Goal: Task Accomplishment & Management: Manage account settings

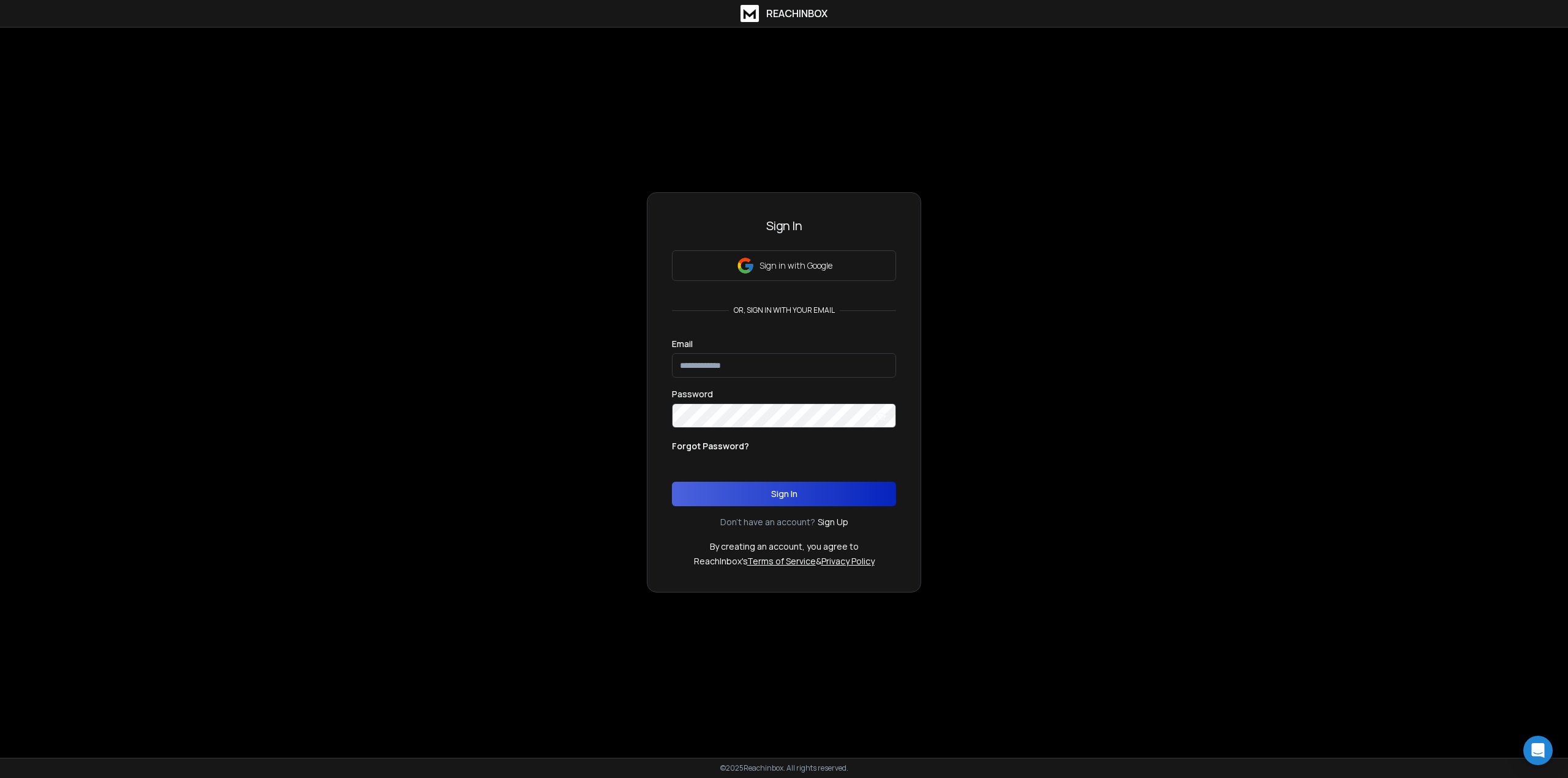
type input "**********"
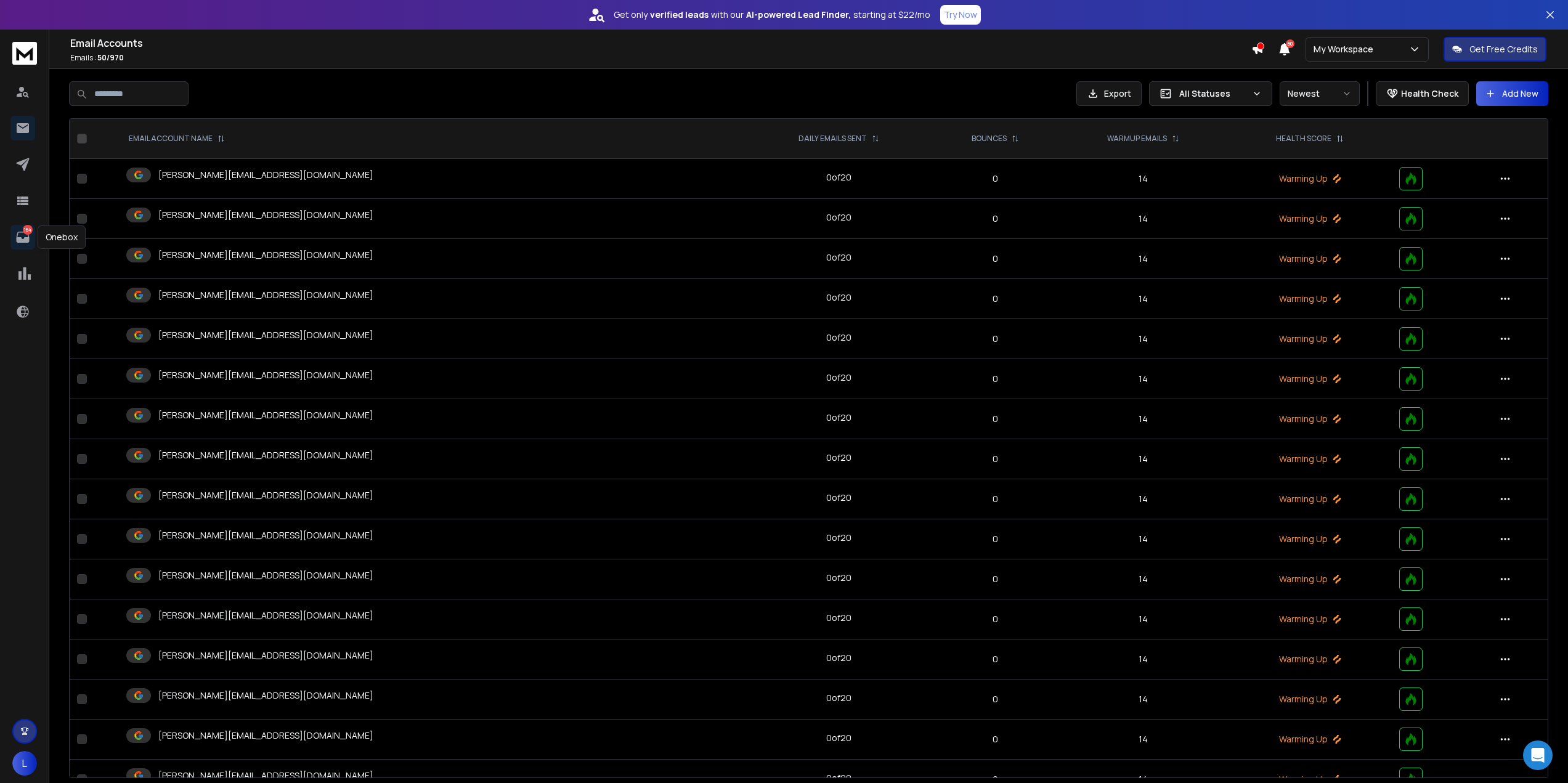
click at [16, 230] on icon at bounding box center [23, 237] width 15 height 15
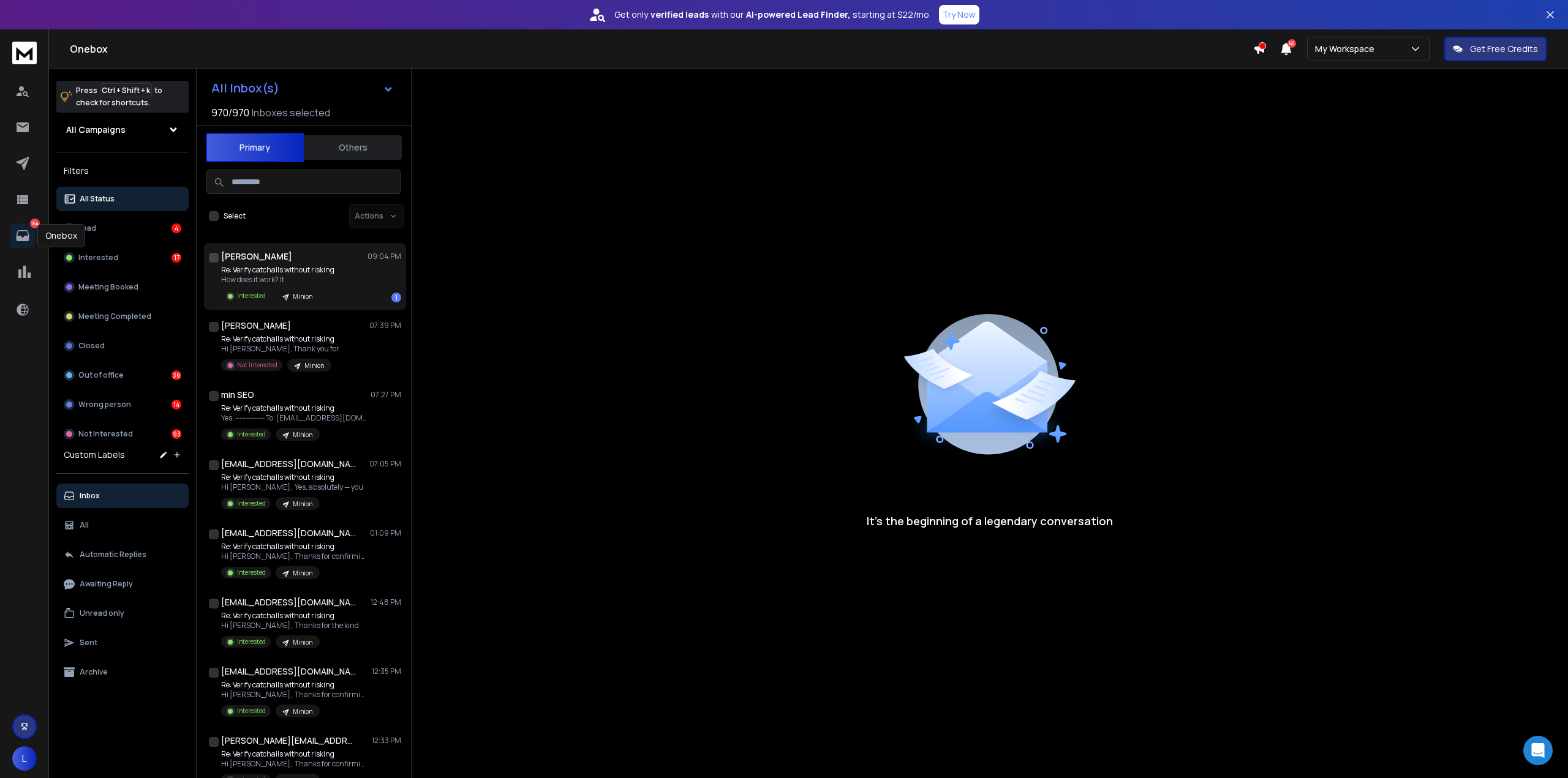
click at [308, 283] on p "How does it work? It" at bounding box center [278, 280] width 113 height 10
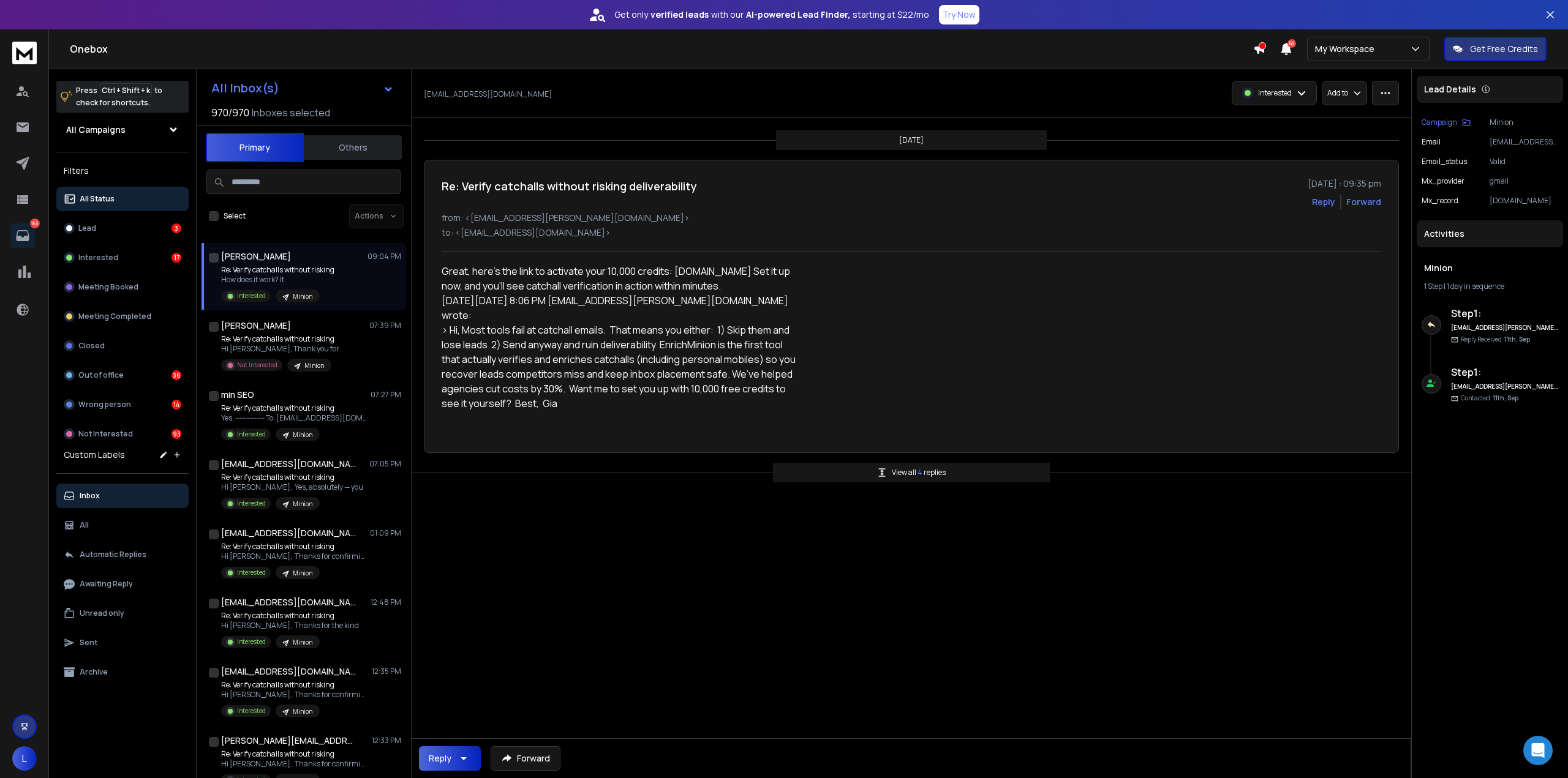
click at [810, 451] on div "Re: Verify catchalls without risking deliverability 11 September 2025 : 09:35 p…" at bounding box center [911, 306] width 975 height 293
click at [818, 465] on div "View all 4 replies" at bounding box center [912, 472] width 277 height 19
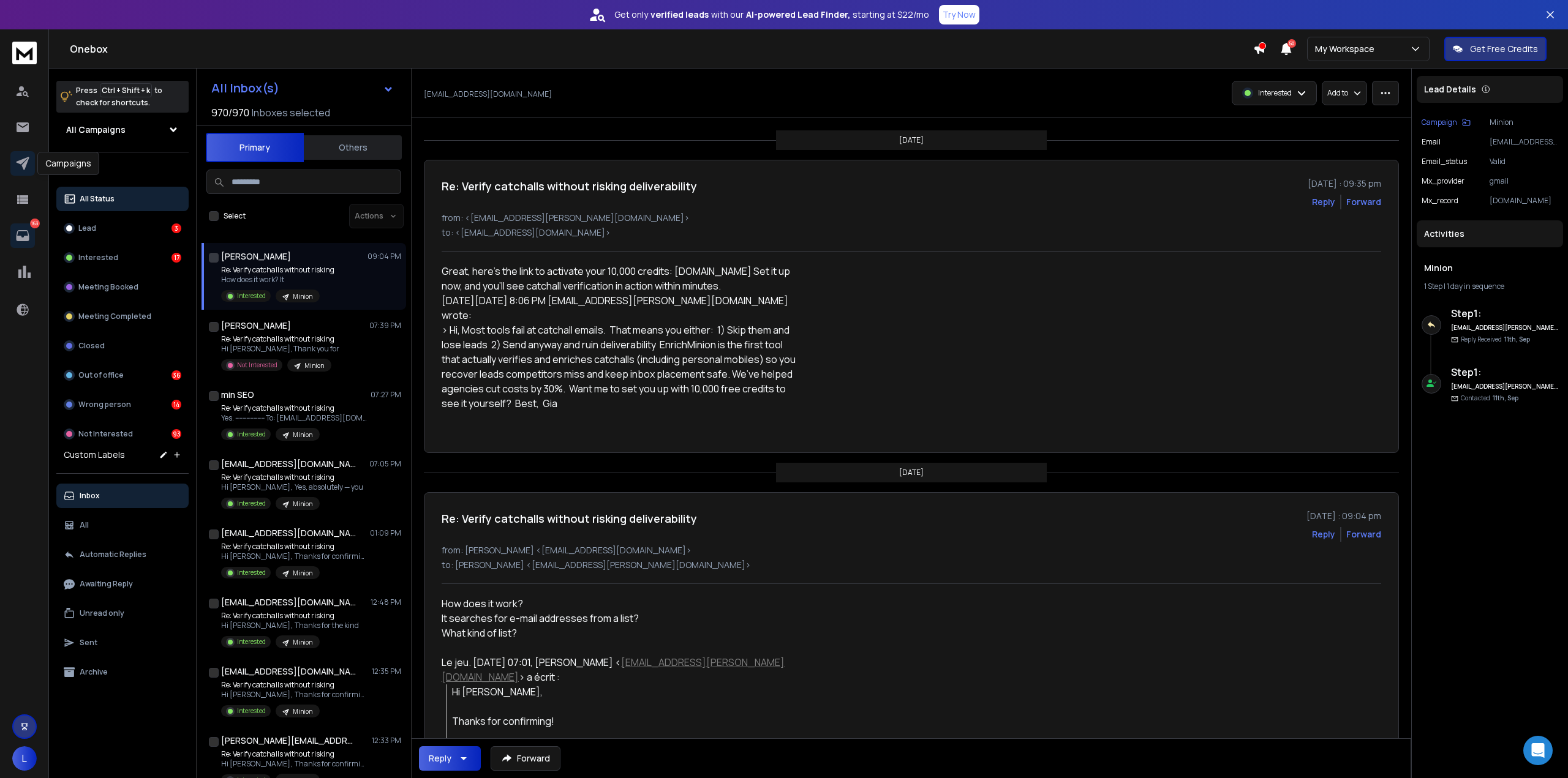
click at [16, 161] on icon at bounding box center [23, 163] width 15 height 15
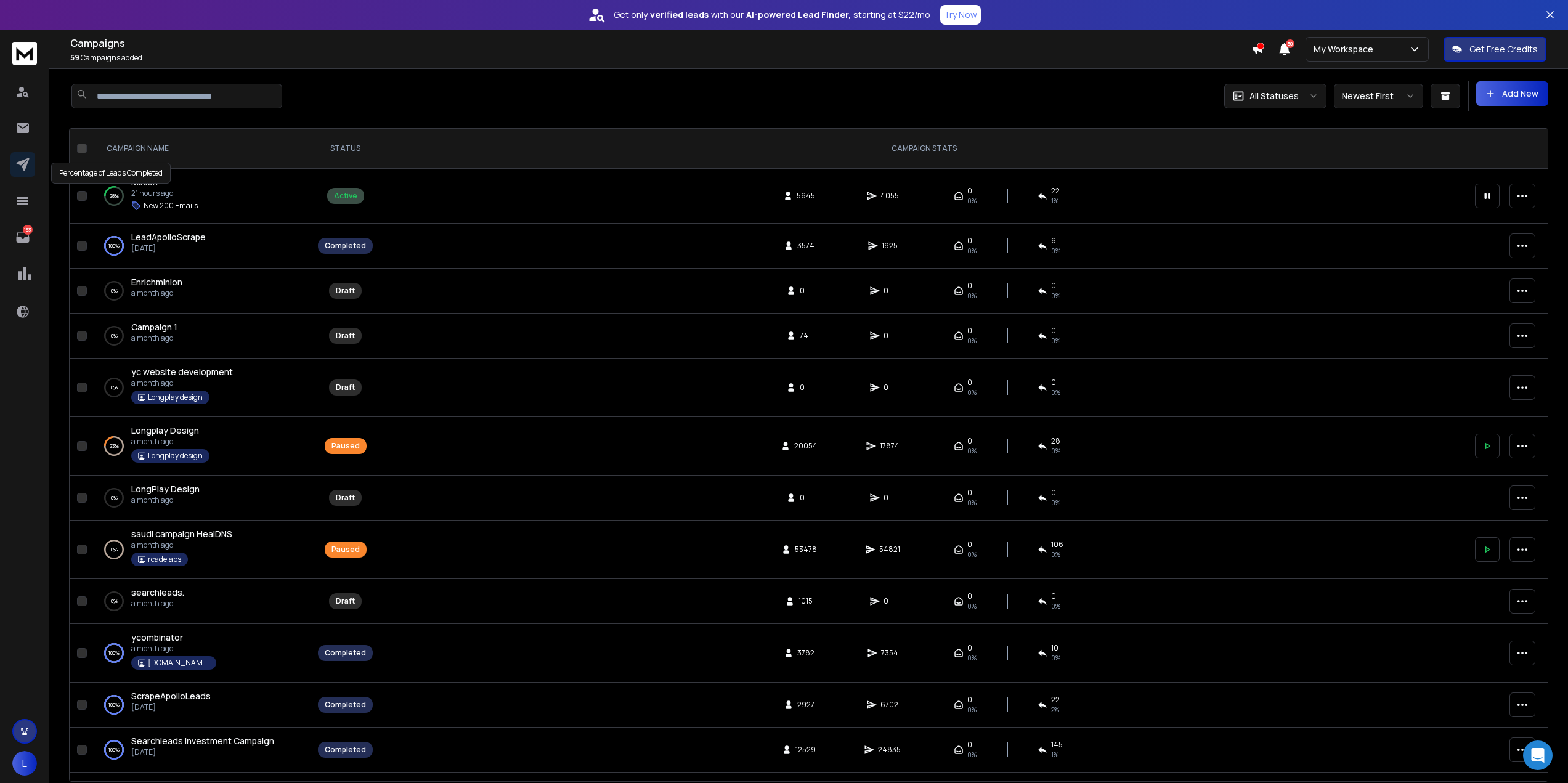
click at [132, 179] on div "Percentage of Leads Completed" at bounding box center [111, 173] width 119 height 21
click at [399, 197] on div "5645 4055 0 0% 22 1 %" at bounding box center [924, 196] width 1073 height 19
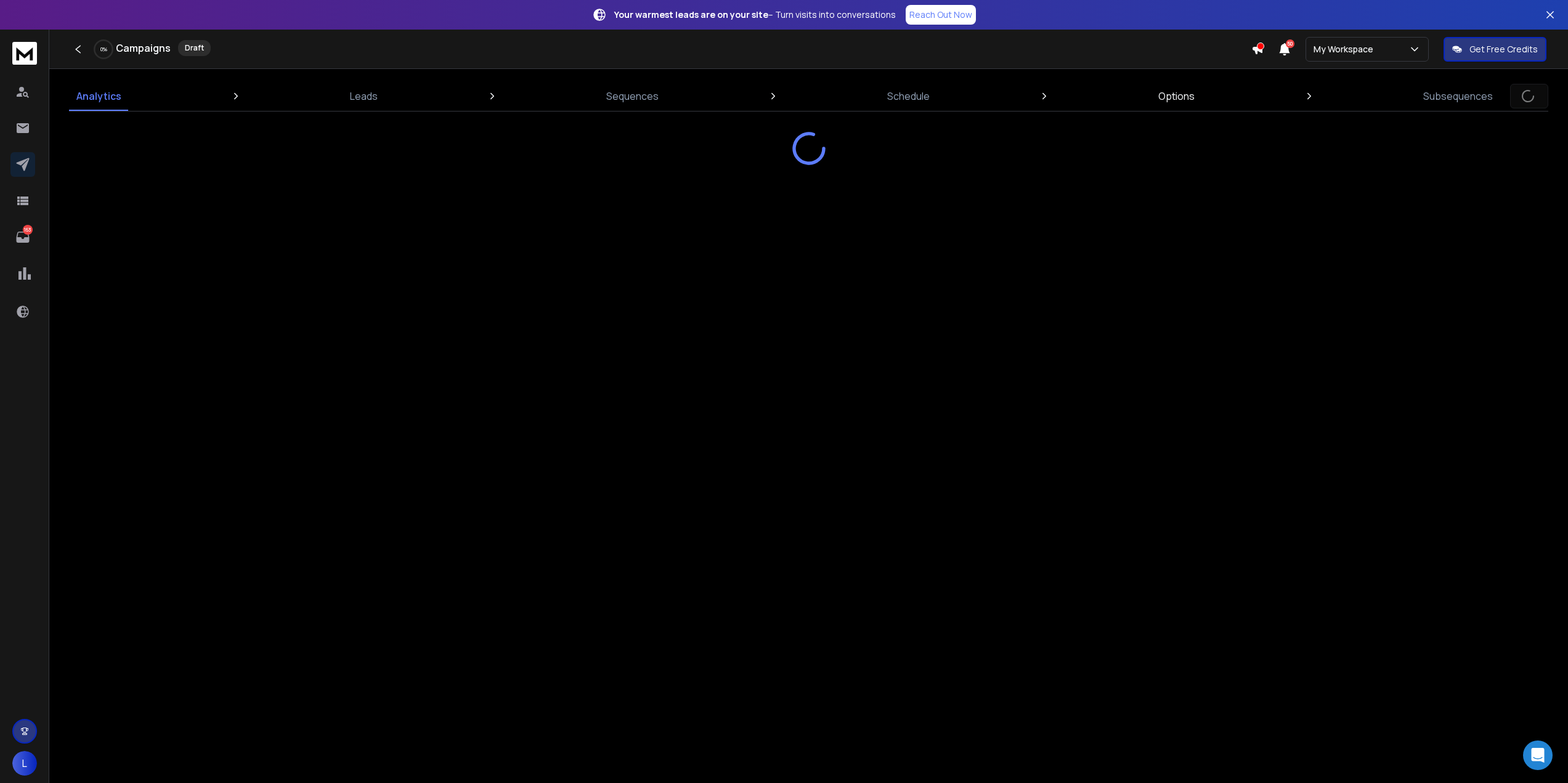
click at [1194, 100] on div "Analytics Leads Sequences Schedule Options Subsequences" at bounding box center [808, 96] width 1479 height 30
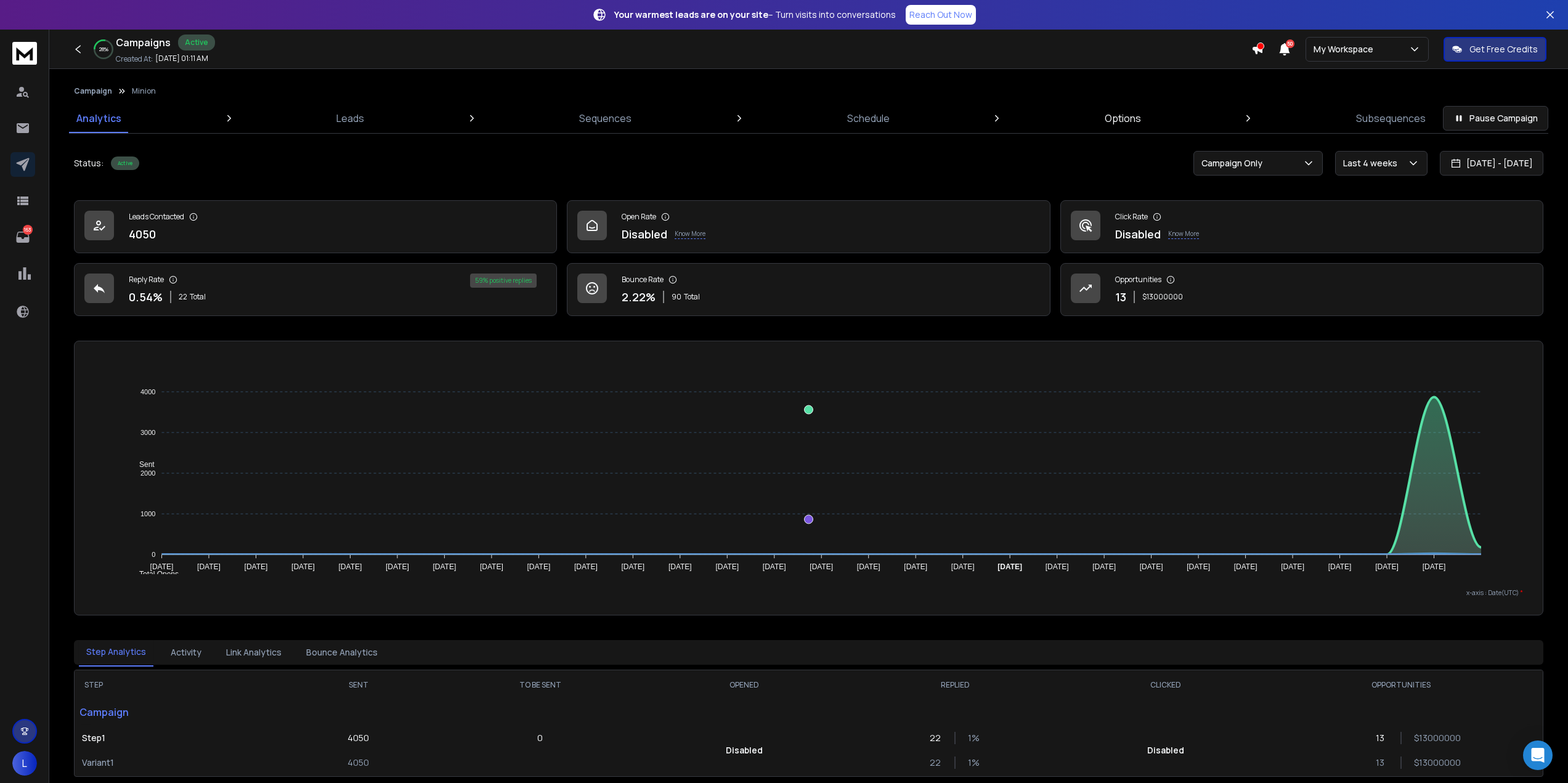
click at [1141, 117] on p "Options" at bounding box center [1123, 118] width 36 height 15
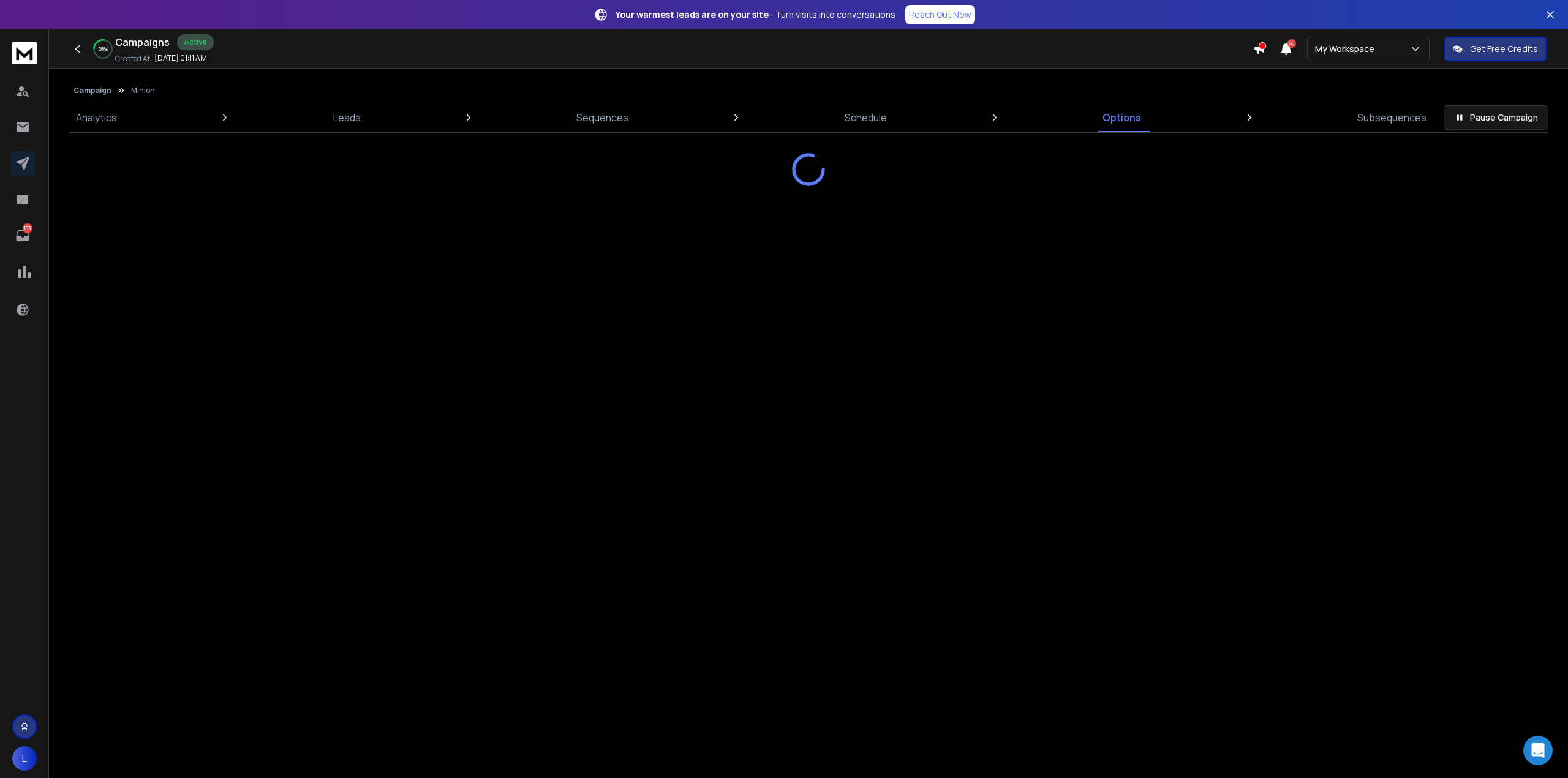
select select "**********"
select select "*"
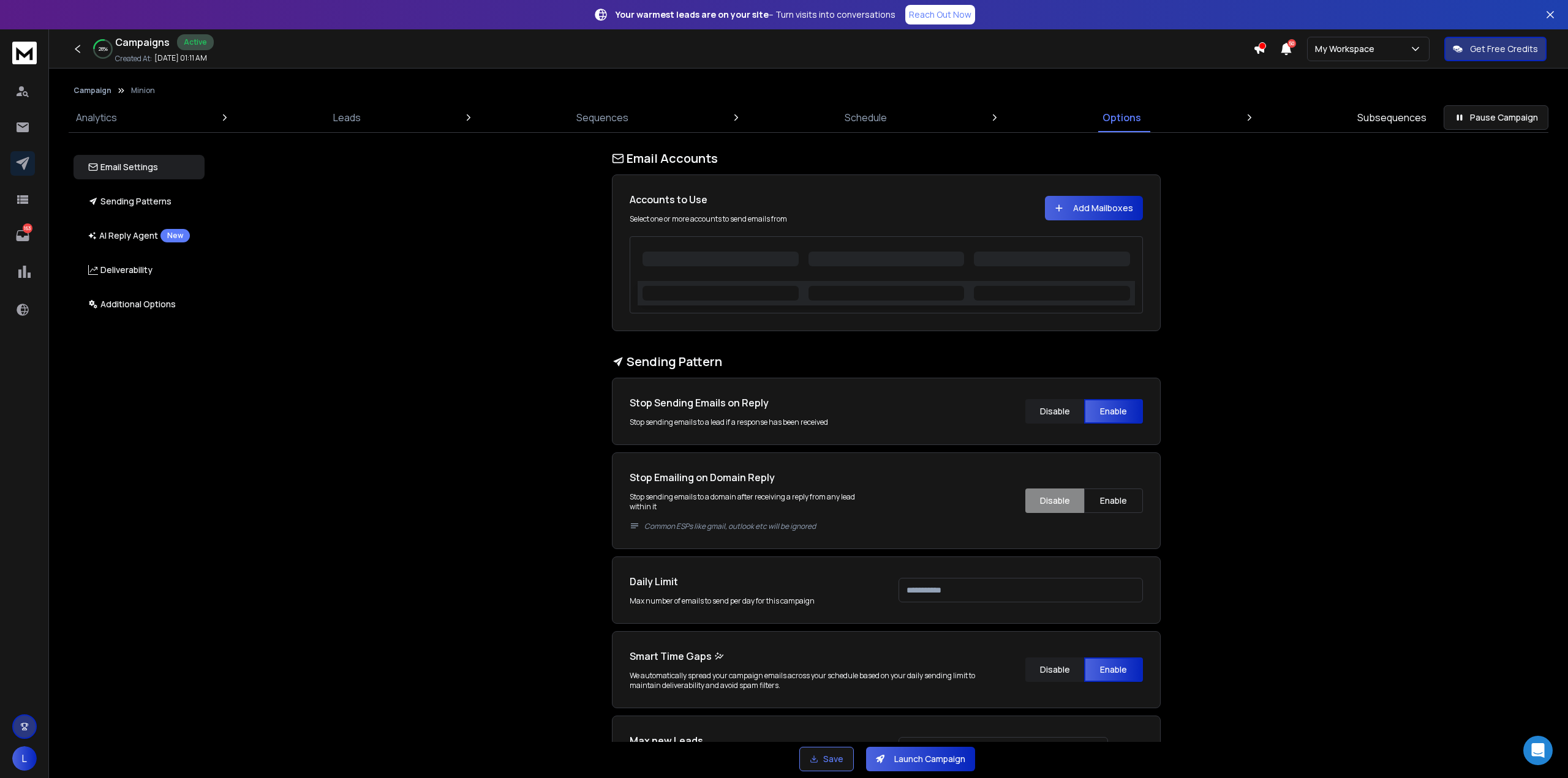
click at [1351, 115] on link "Subsequences" at bounding box center [1392, 118] width 84 height 30
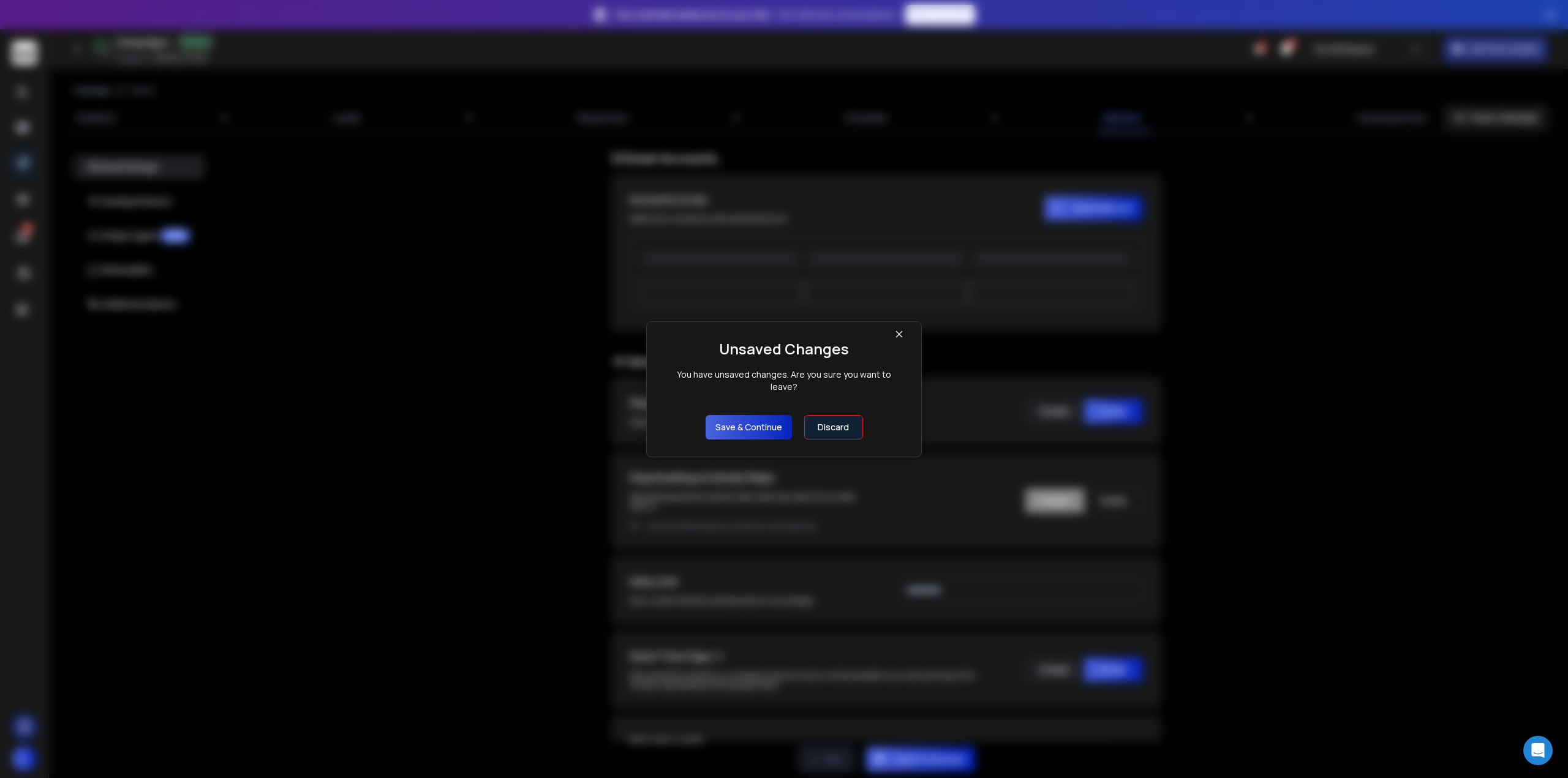
click at [761, 425] on button "Save & Continue" at bounding box center [749, 427] width 86 height 24
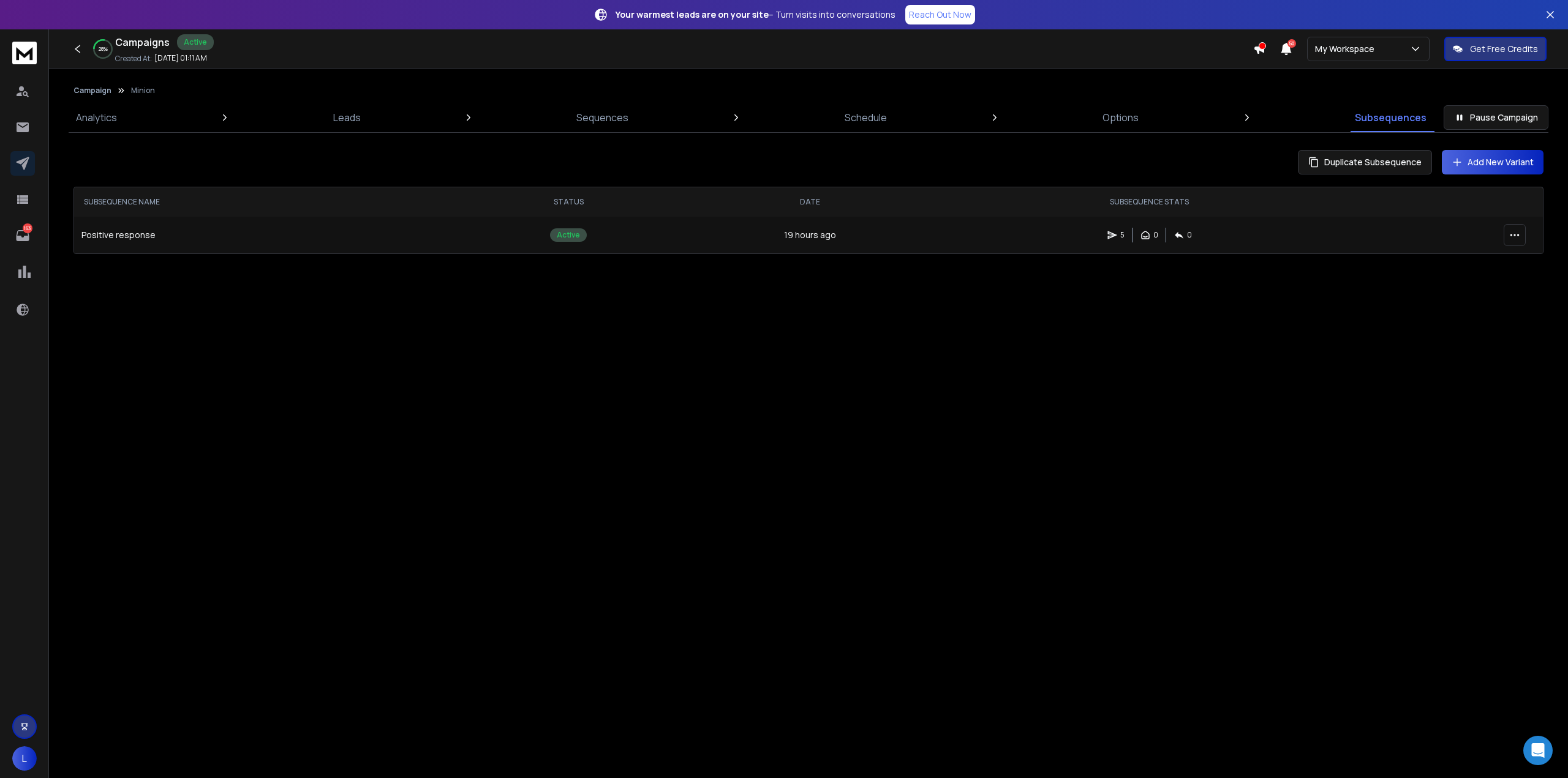
click at [1519, 227] on button "button" at bounding box center [1514, 235] width 22 height 22
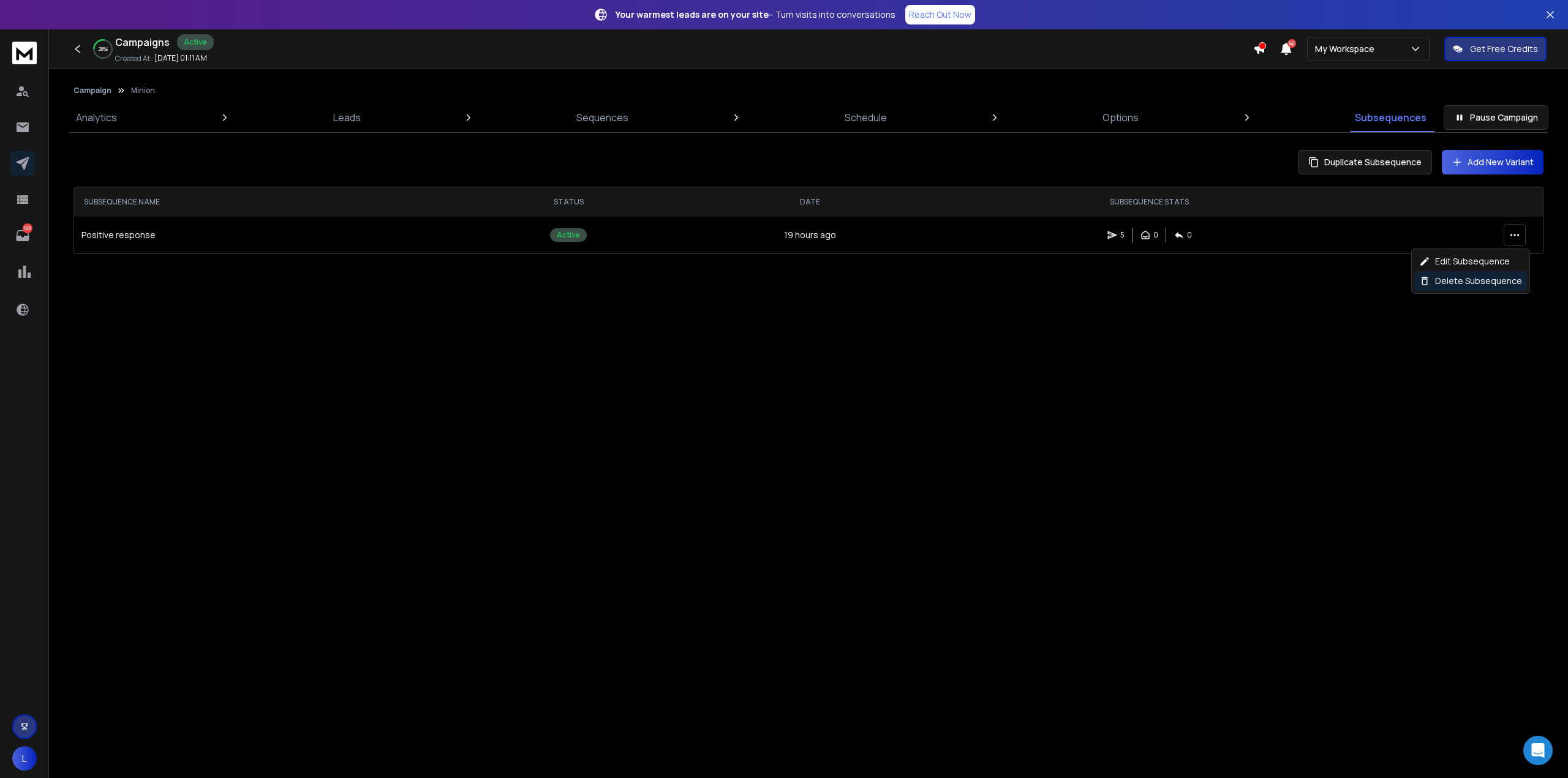
click at [812, 279] on div "Your warmest leads are on your site – Turn visits into conversations Reach Out …" at bounding box center [784, 389] width 1568 height 778
click at [766, 256] on div "Duplicate Subsequence Add New Variant SUBSEQUENCE NAME STATUS DATE SUBSEQUENCE …" at bounding box center [808, 202] width 1480 height 114
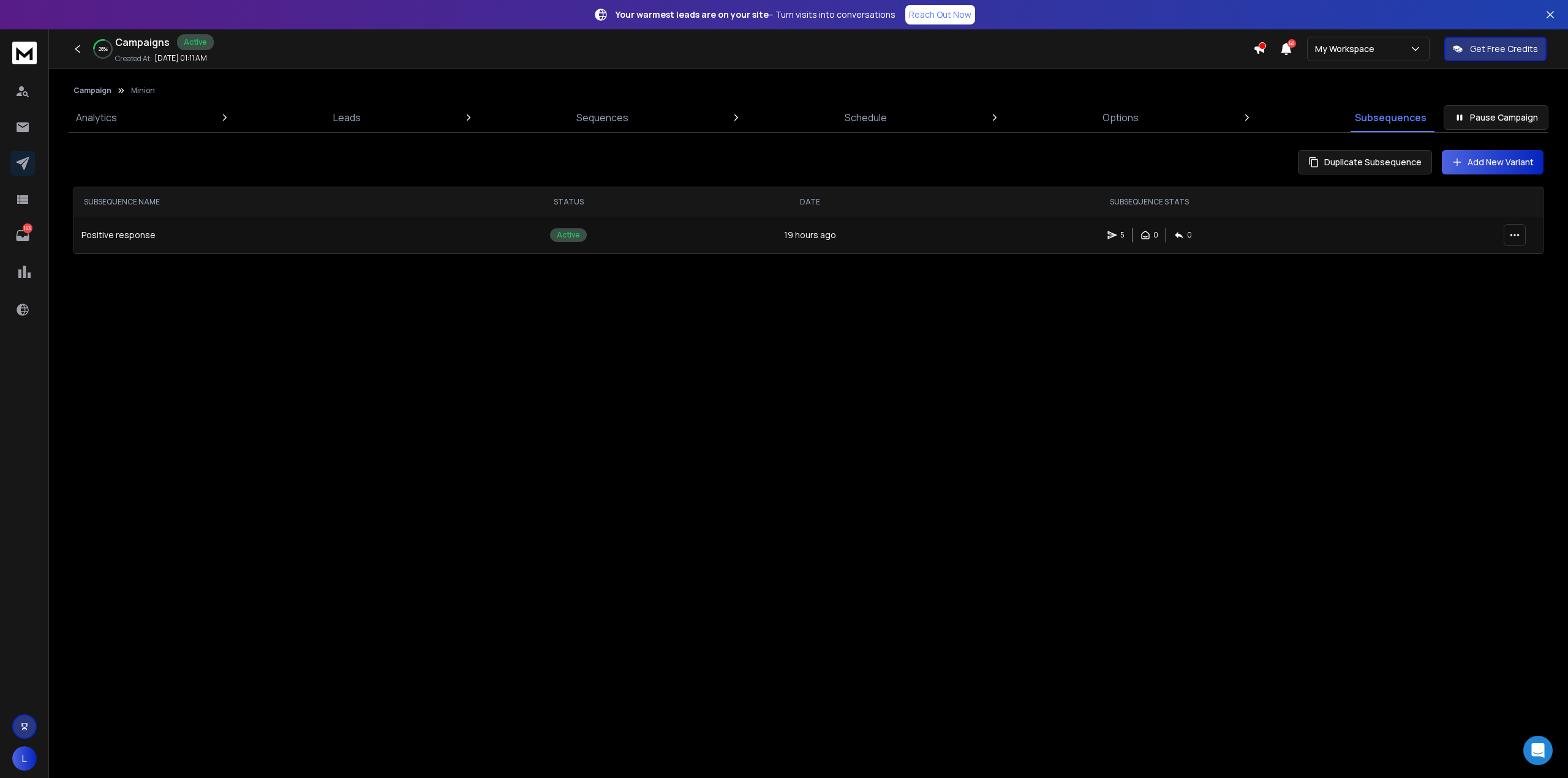
click at [765, 247] on td "19 hours ago" at bounding box center [810, 235] width 273 height 37
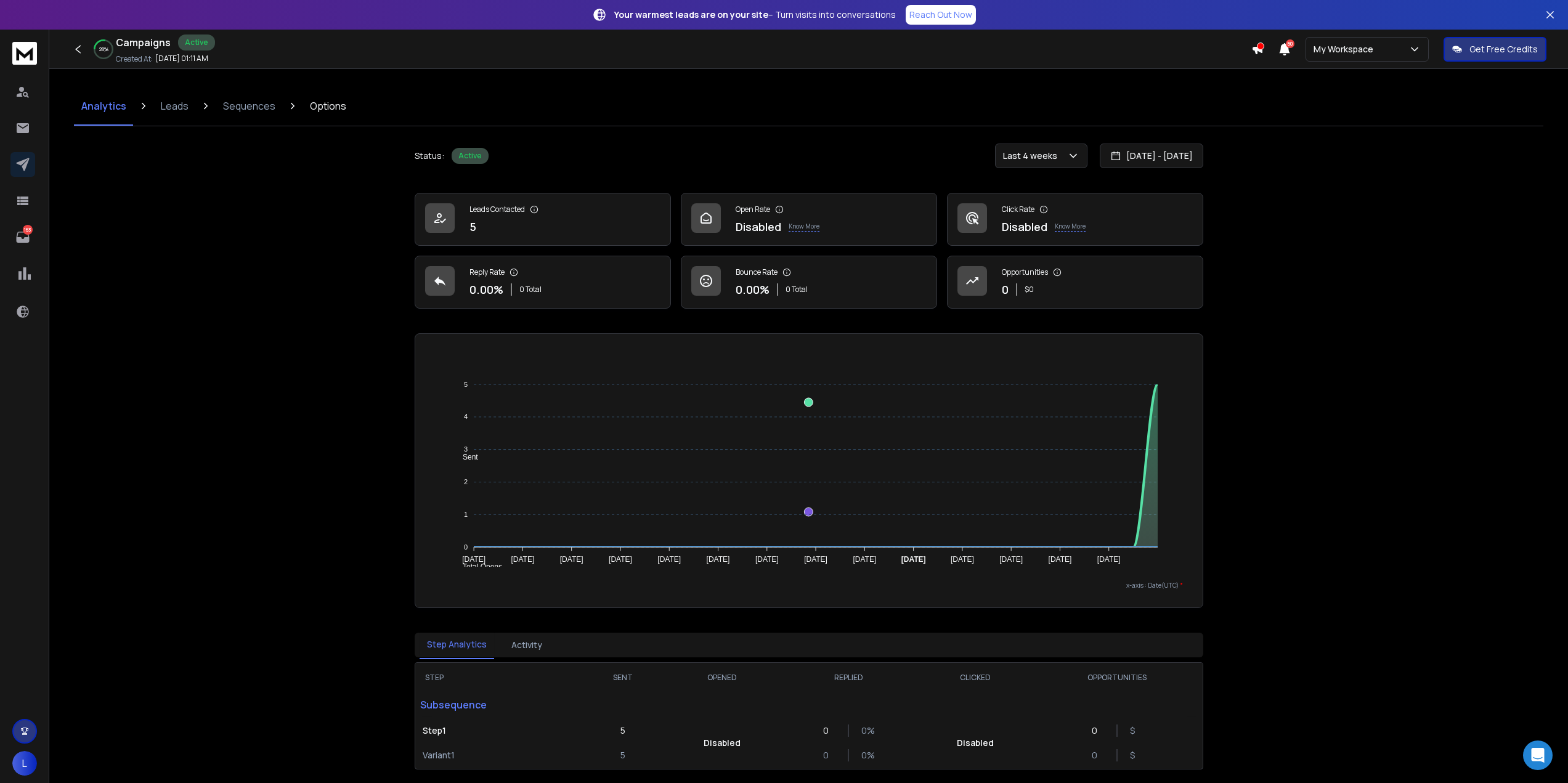
click at [324, 108] on p "Options" at bounding box center [328, 106] width 36 height 15
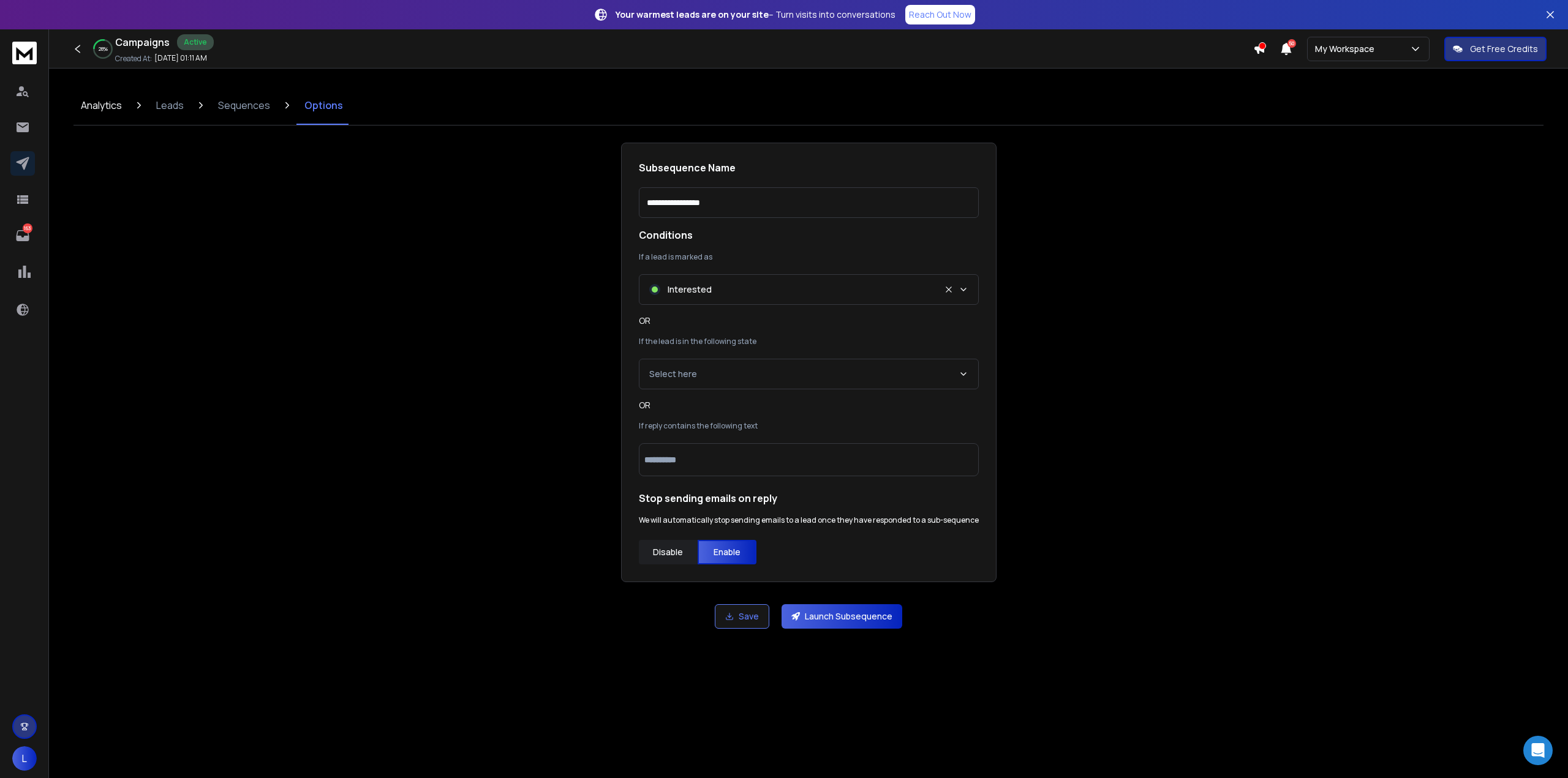
click at [97, 107] on p "Analytics" at bounding box center [101, 105] width 41 height 15
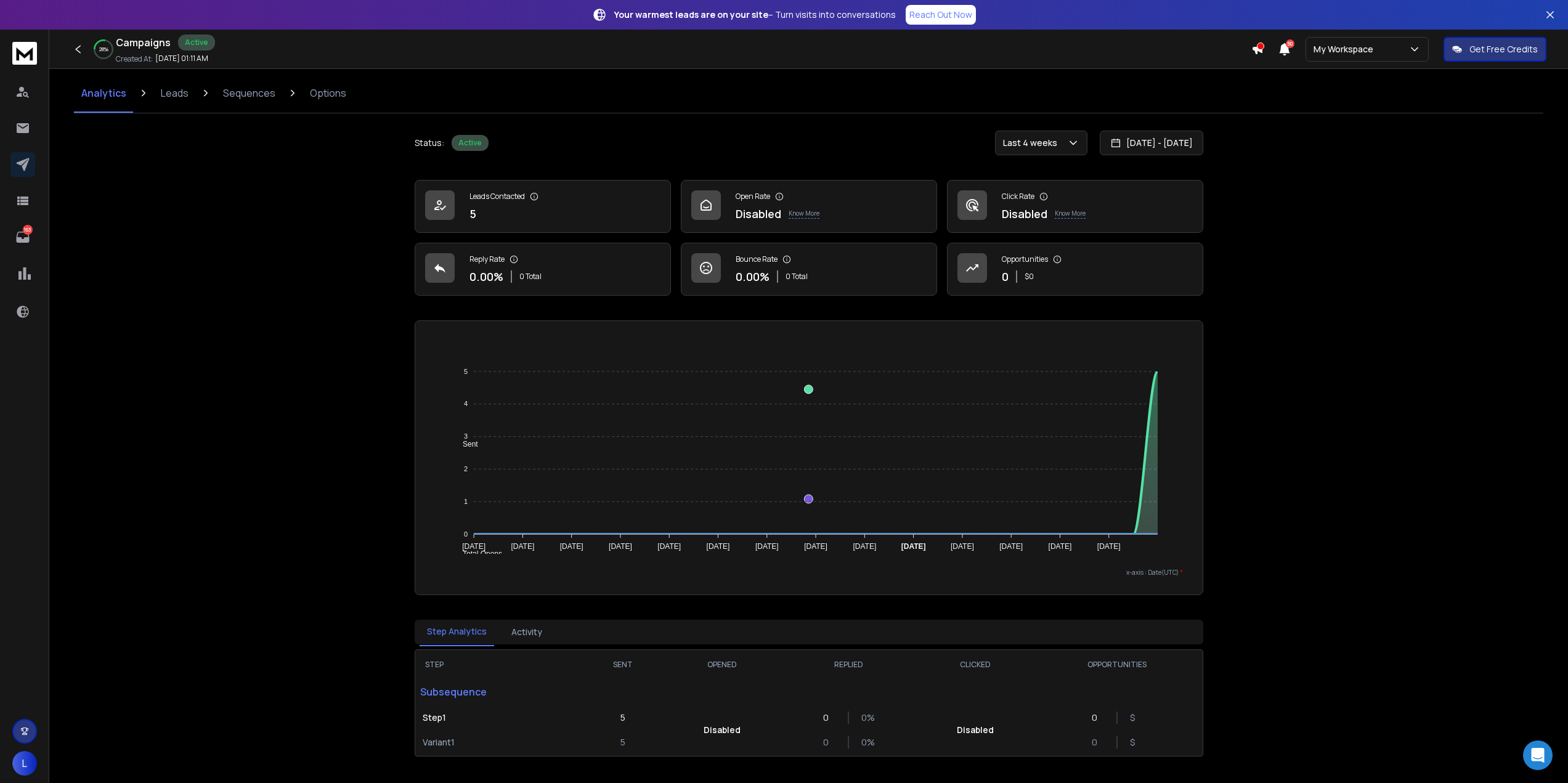
scroll to position [14, 0]
click at [252, 90] on p "Sequences" at bounding box center [249, 92] width 53 height 15
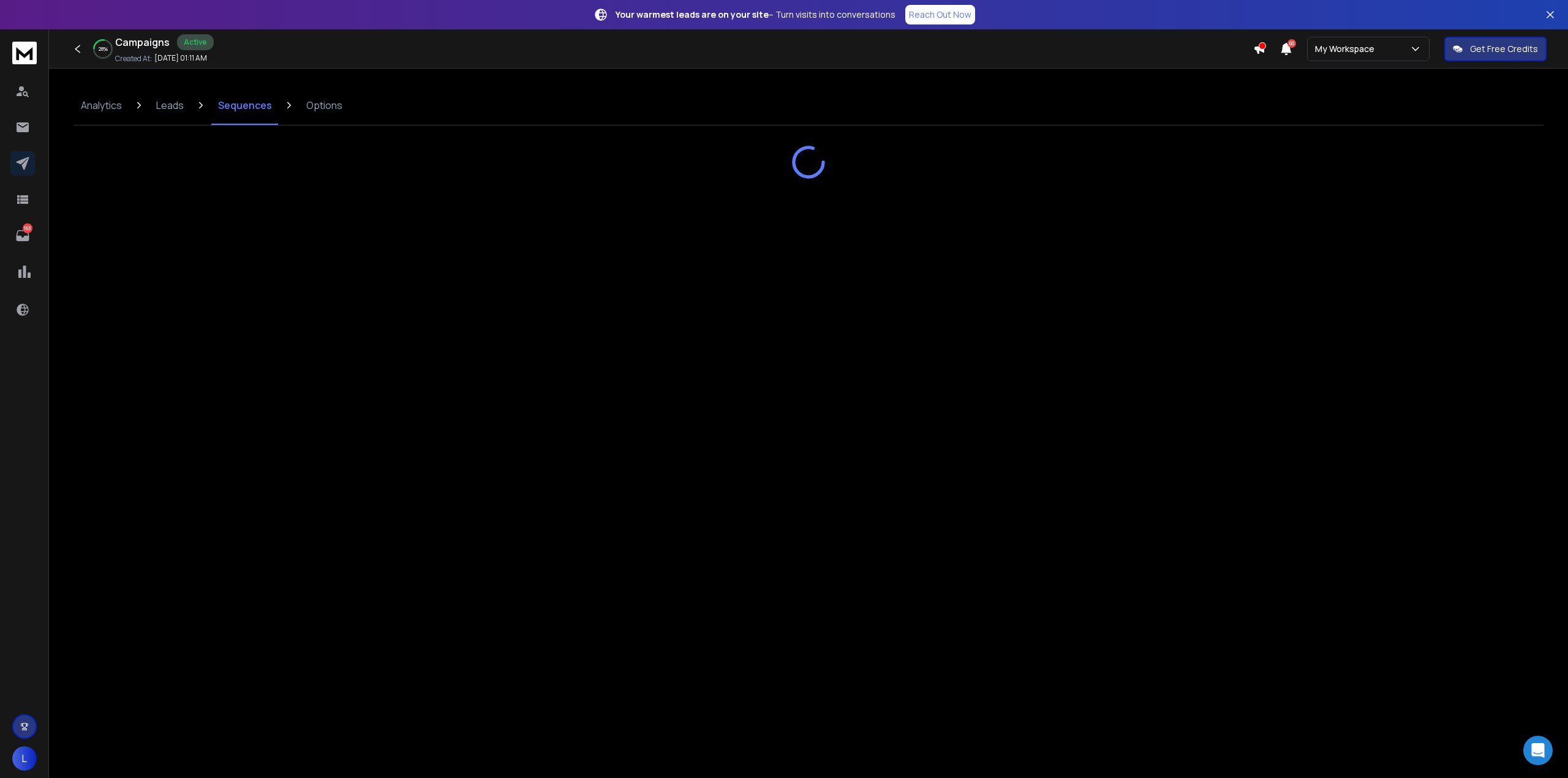
click at [250, 90] on link "Sequences" at bounding box center [245, 105] width 68 height 39
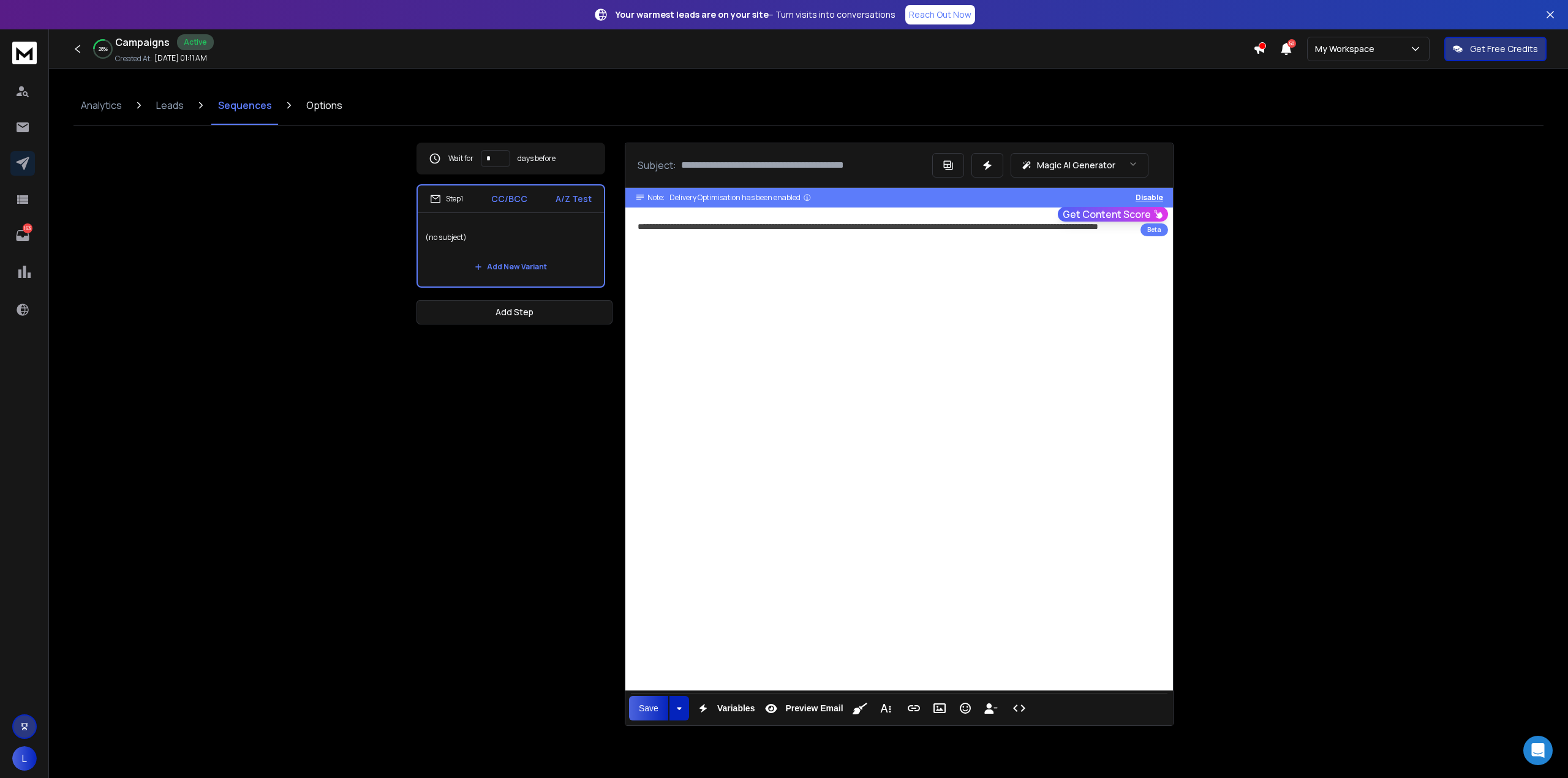
click at [322, 99] on p "Options" at bounding box center [324, 105] width 36 height 15
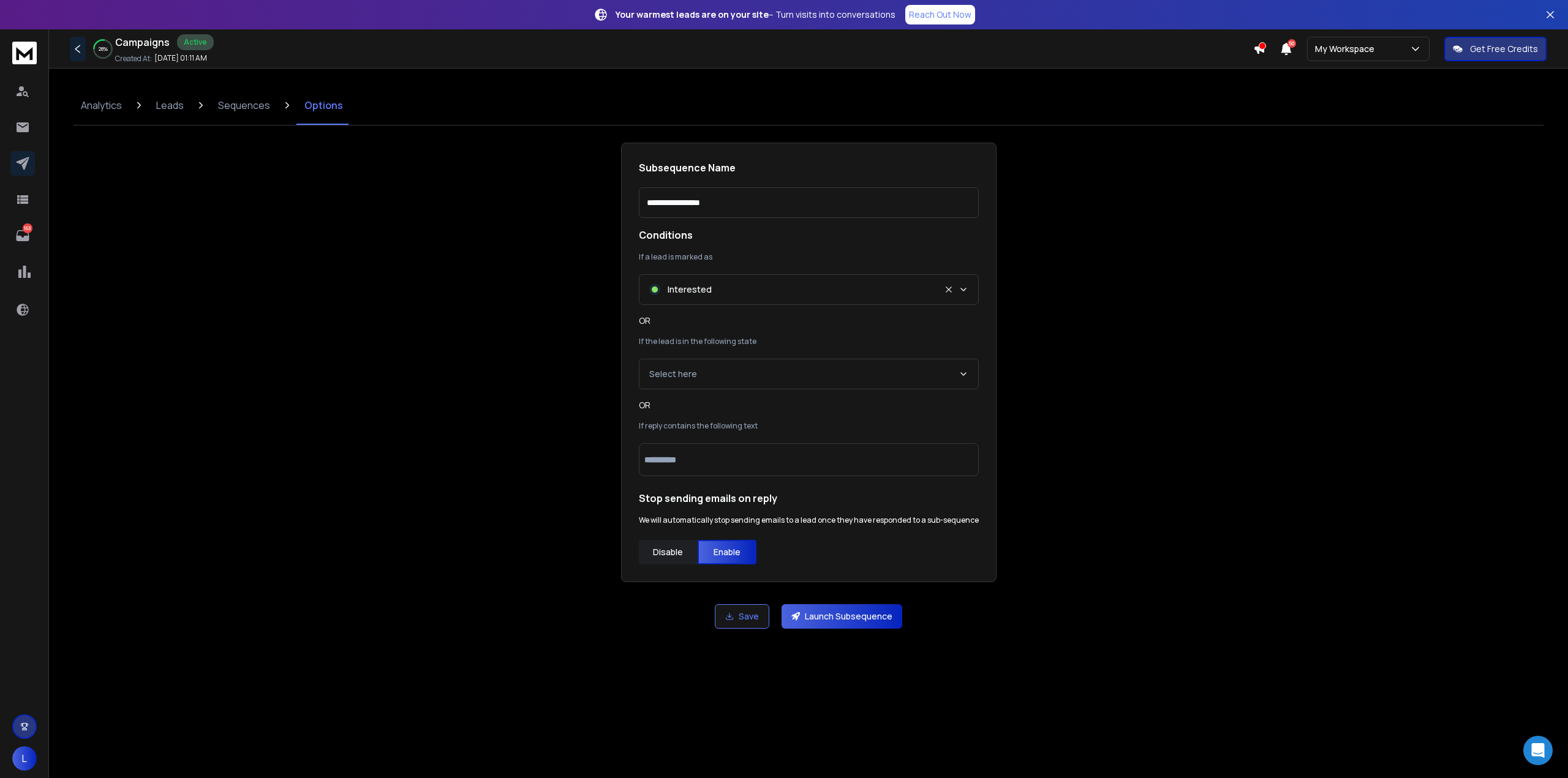
click at [75, 53] on icon at bounding box center [77, 48] width 11 height 11
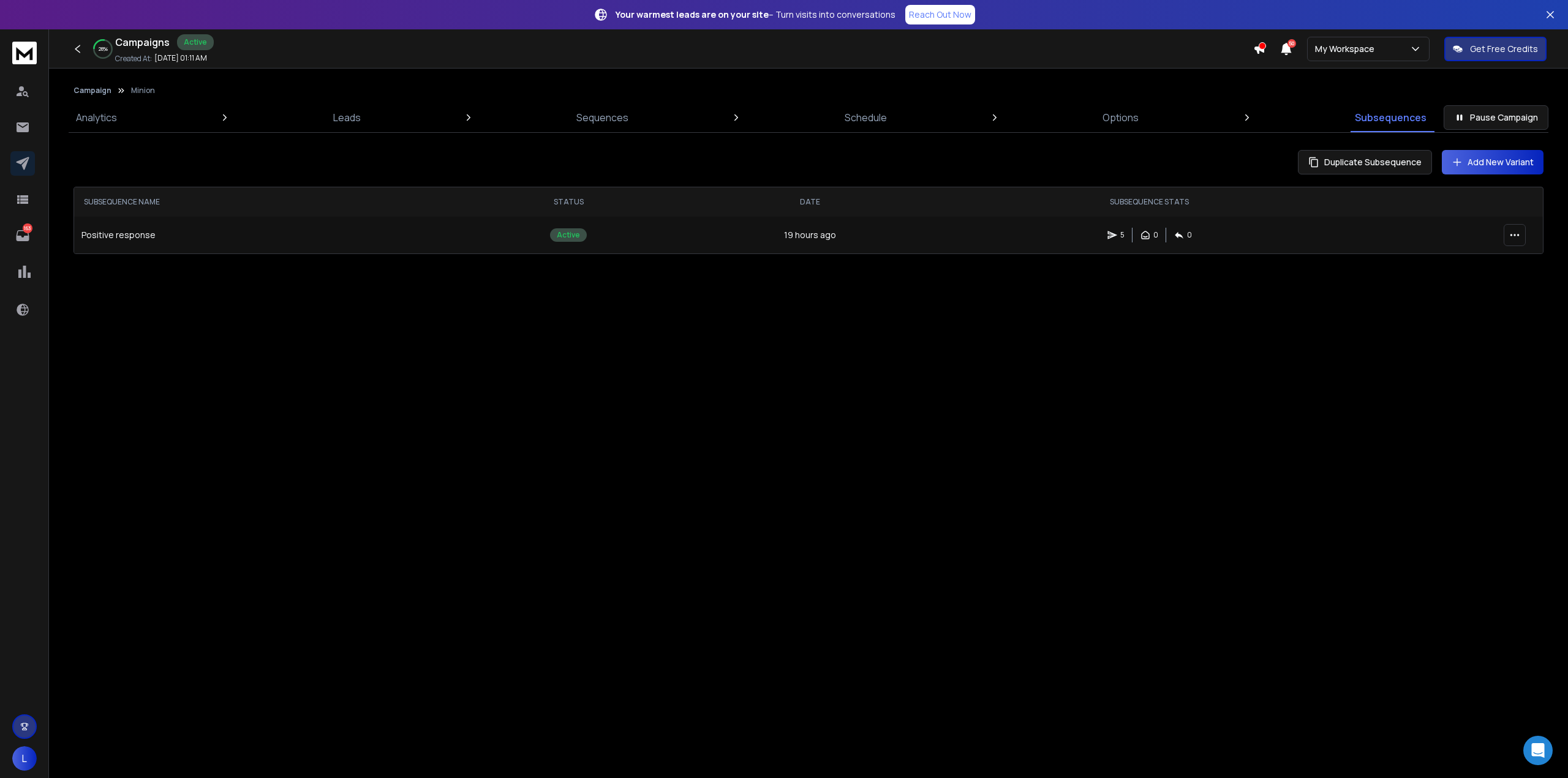
click at [1511, 239] on icon "button" at bounding box center [1514, 235] width 11 height 11
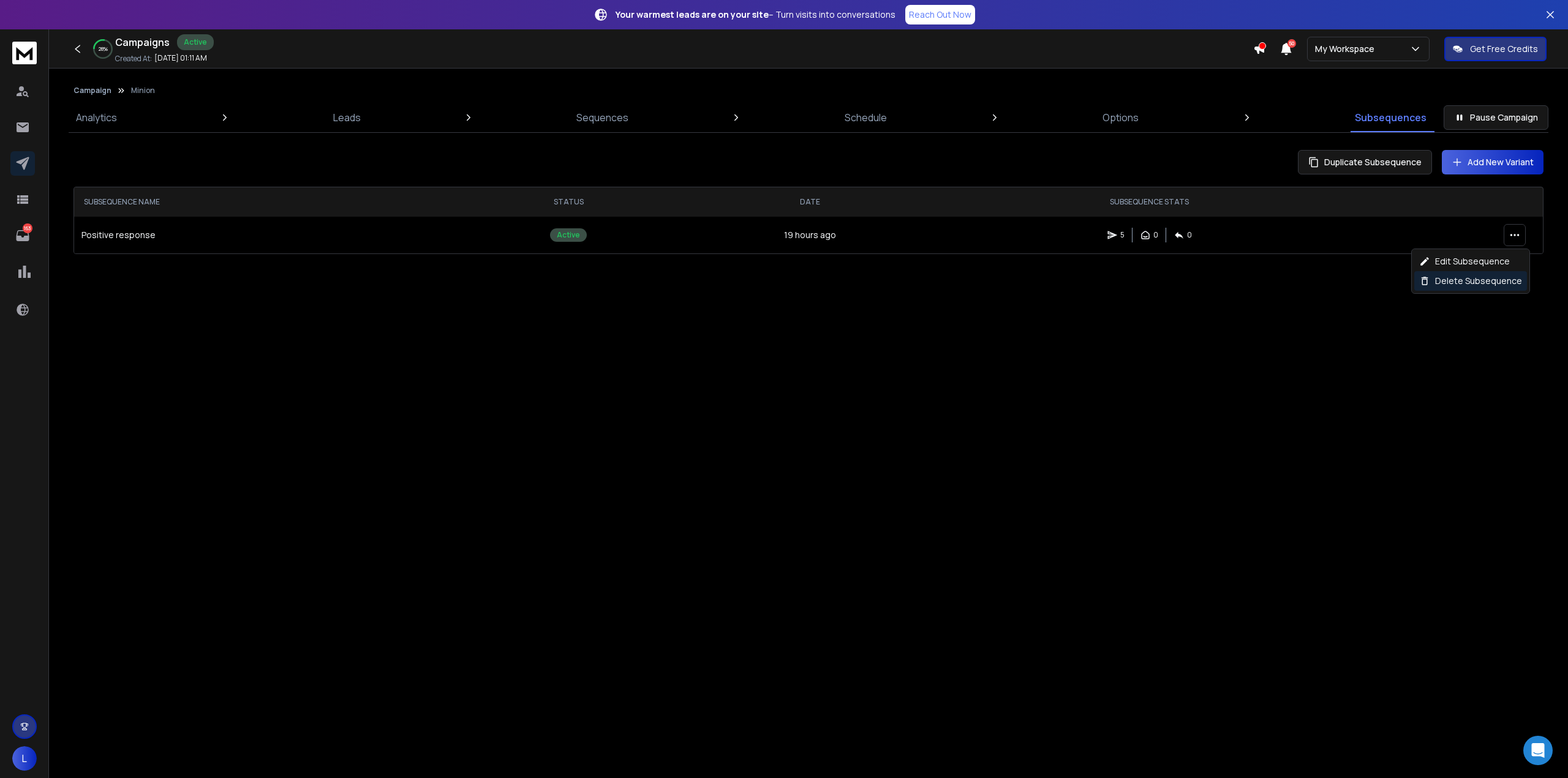
click at [1472, 276] on div "Delete Subsequence" at bounding box center [1471, 281] width 103 height 12
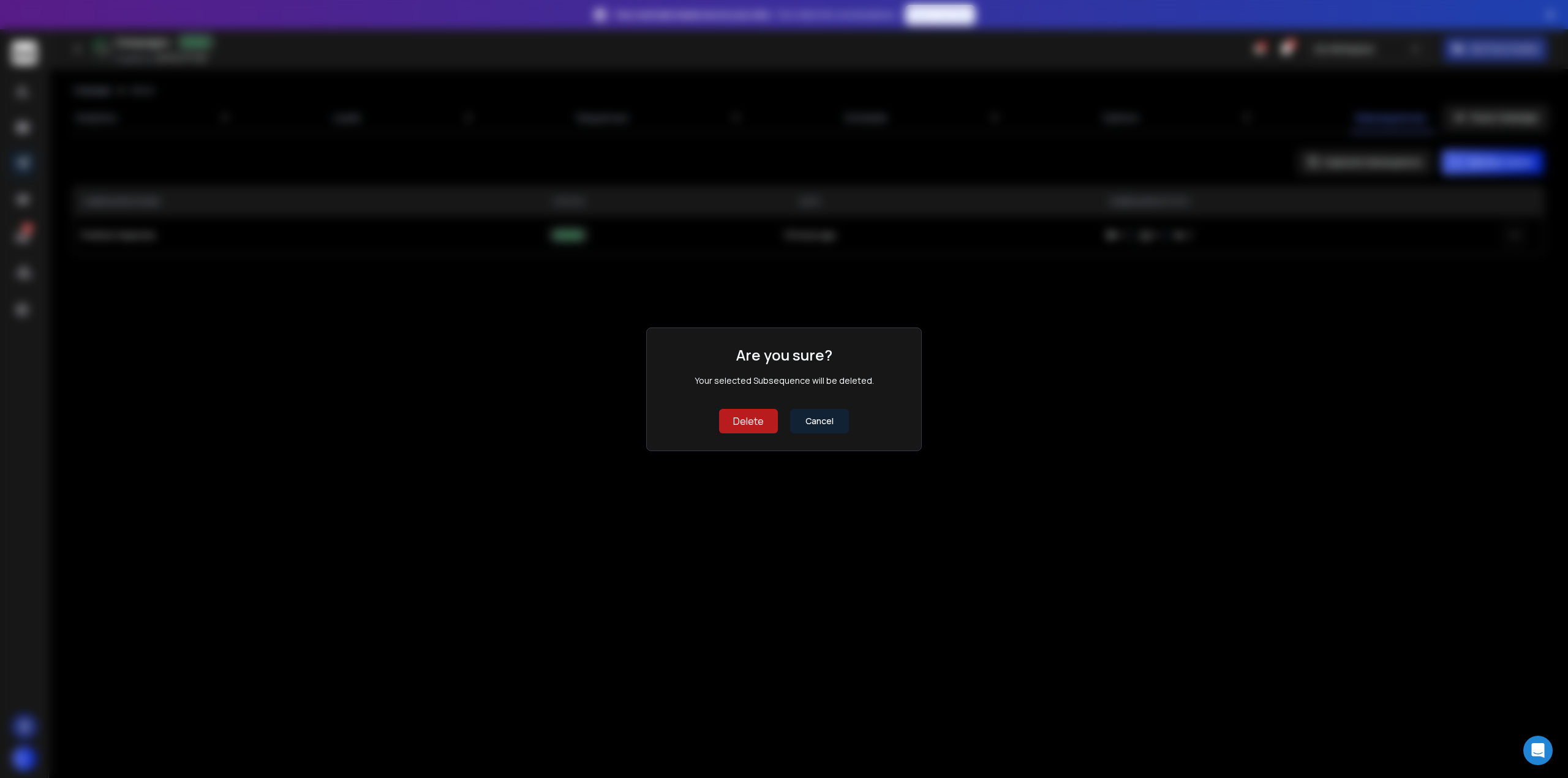
click at [728, 425] on button "Delete" at bounding box center [748, 422] width 59 height 24
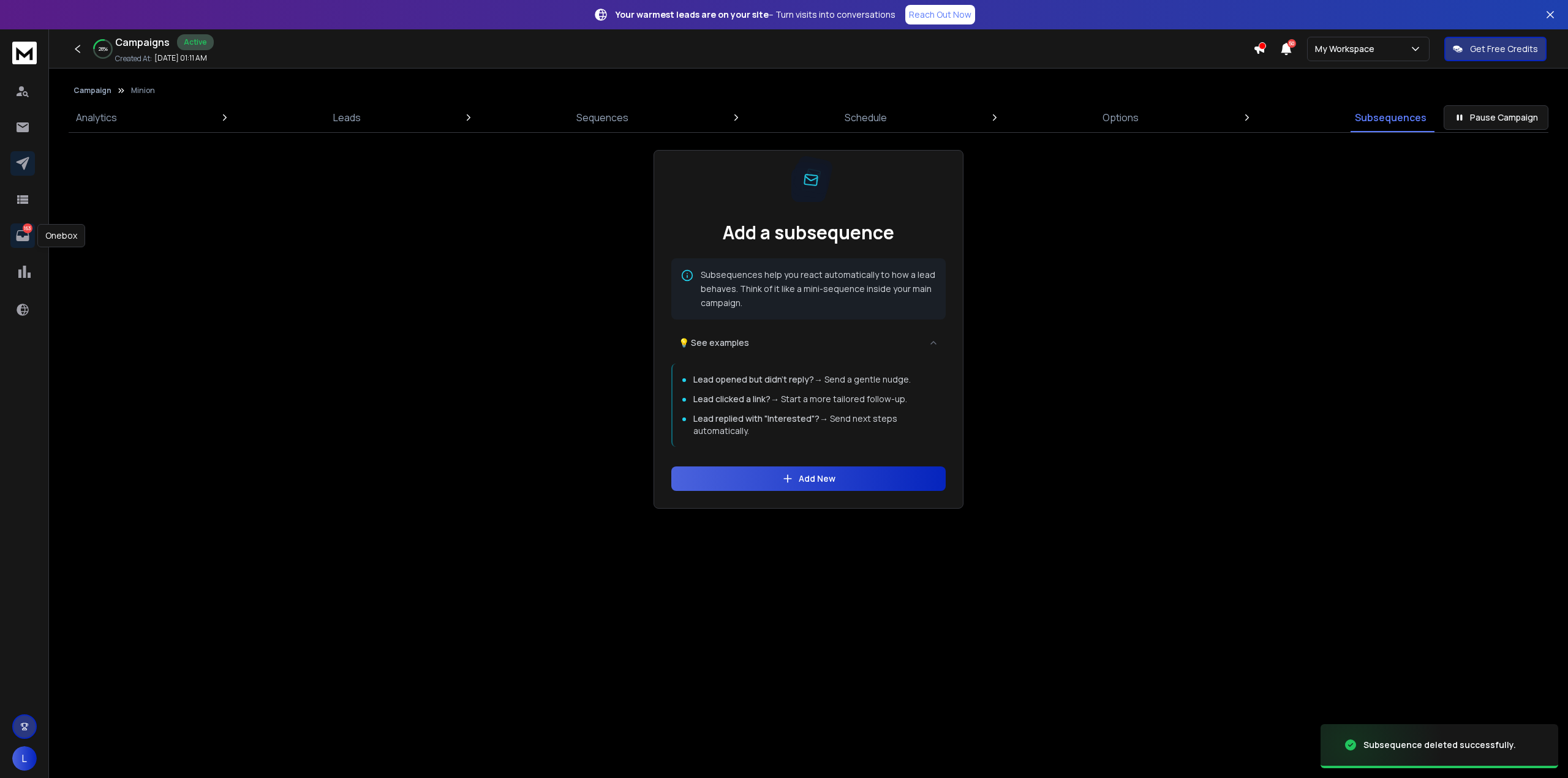
click at [19, 230] on icon at bounding box center [23, 235] width 13 height 11
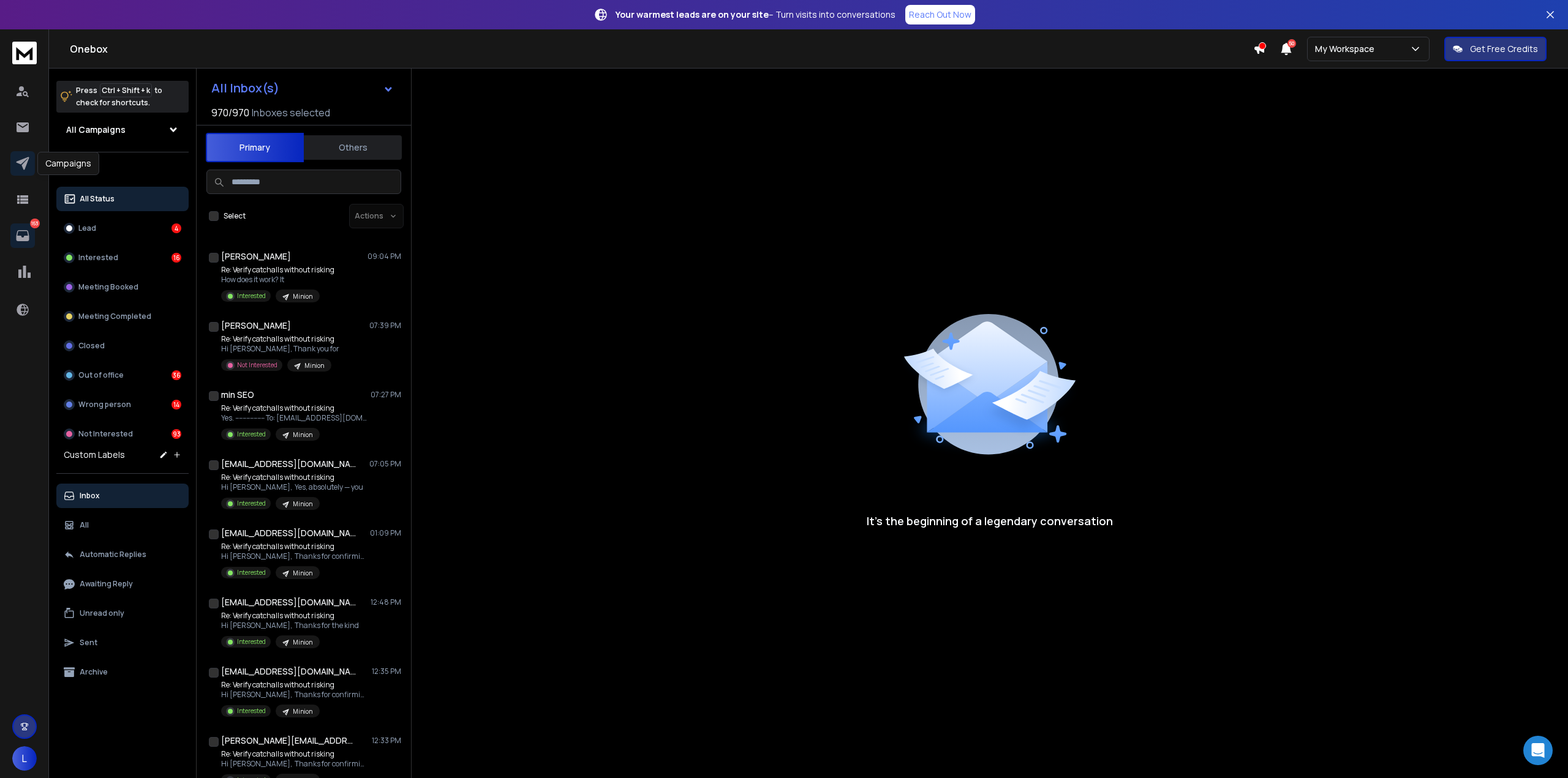
click at [32, 155] on link at bounding box center [23, 164] width 24 height 24
